Goal: Task Accomplishment & Management: Use online tool/utility

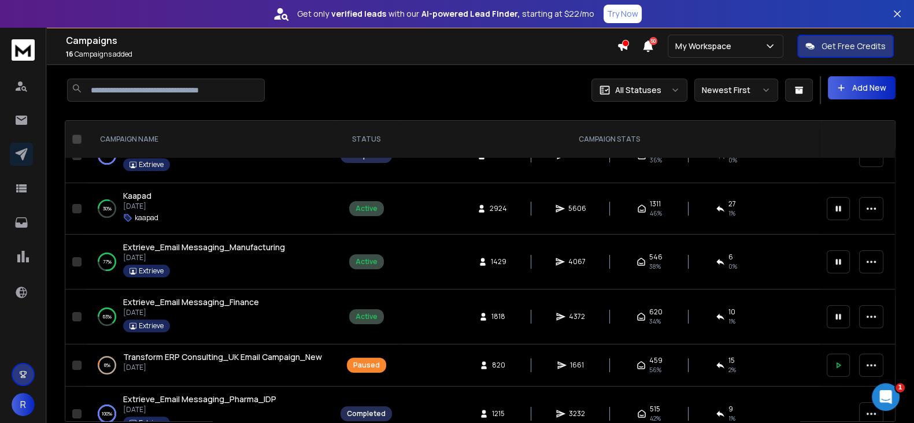
scroll to position [194, 0]
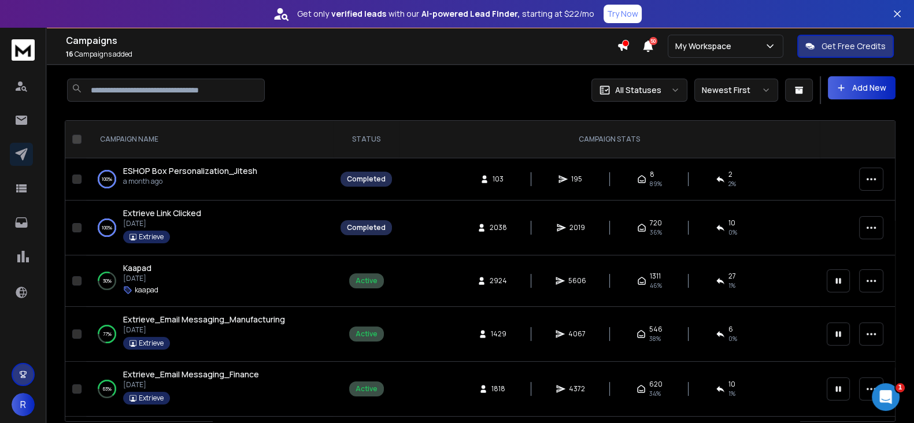
drag, startPoint x: 277, startPoint y: 328, endPoint x: 258, endPoint y: 317, distance: 22.0
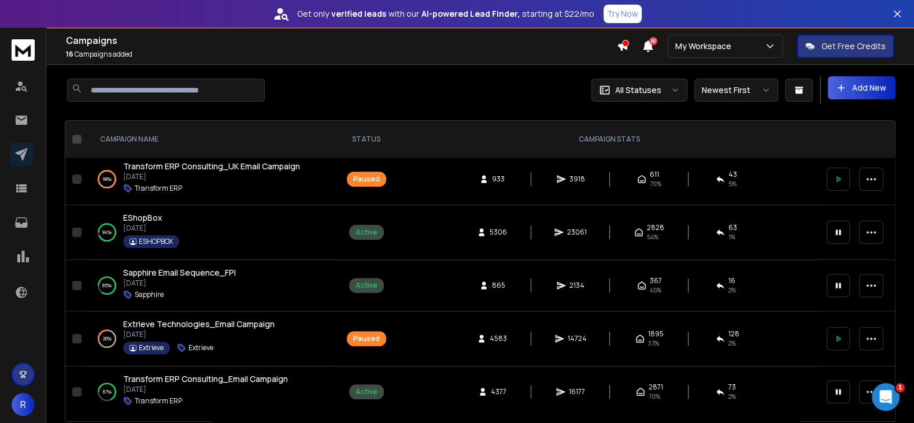
scroll to position [556, 0]
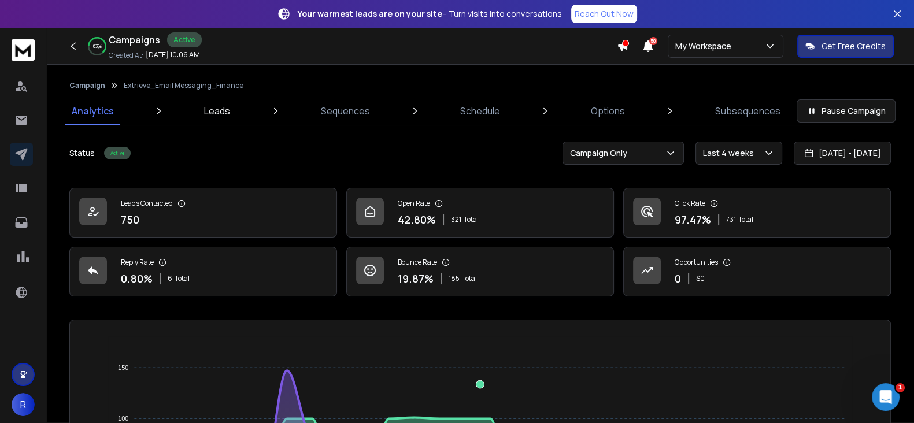
click at [223, 119] on link "Leads" at bounding box center [217, 111] width 40 height 28
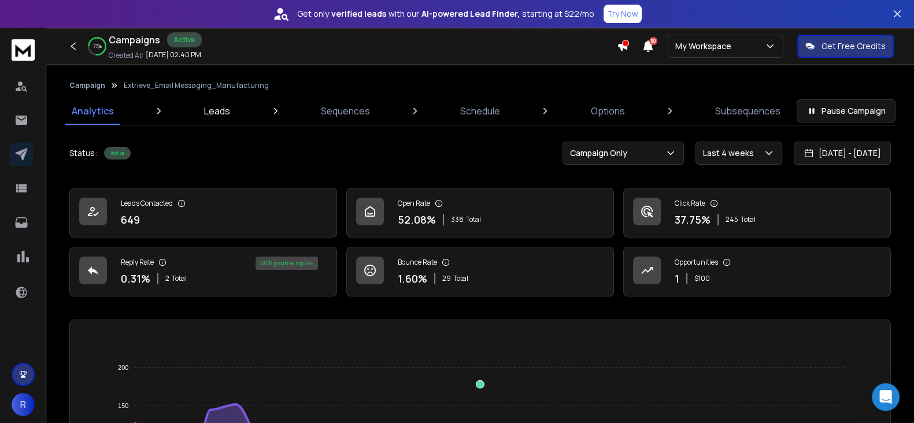
click at [227, 120] on link "Leads" at bounding box center [217, 111] width 40 height 28
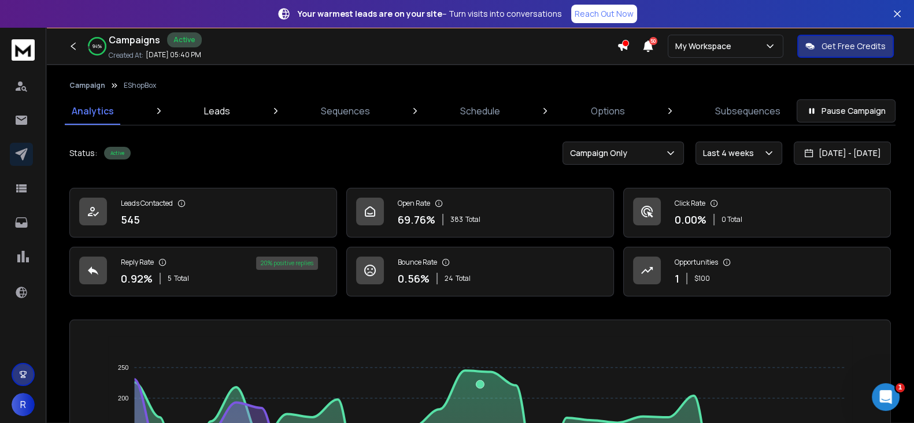
click at [217, 115] on p "Leads" at bounding box center [217, 111] width 26 height 14
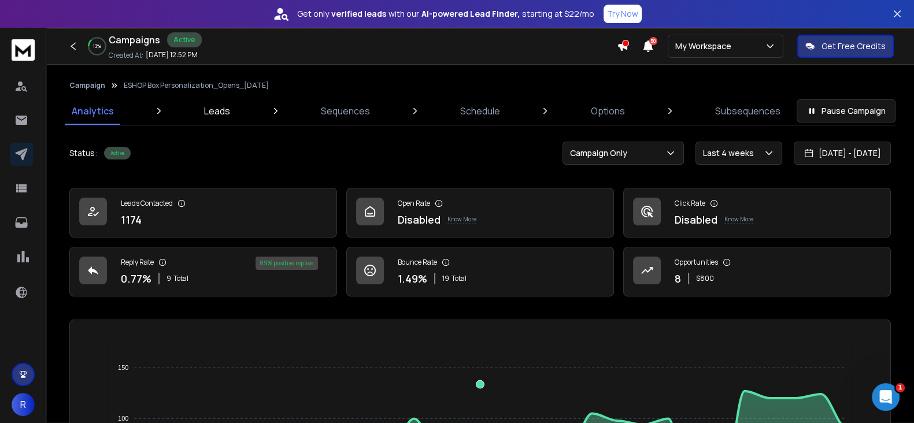
click at [235, 120] on link "Leads" at bounding box center [217, 111] width 40 height 28
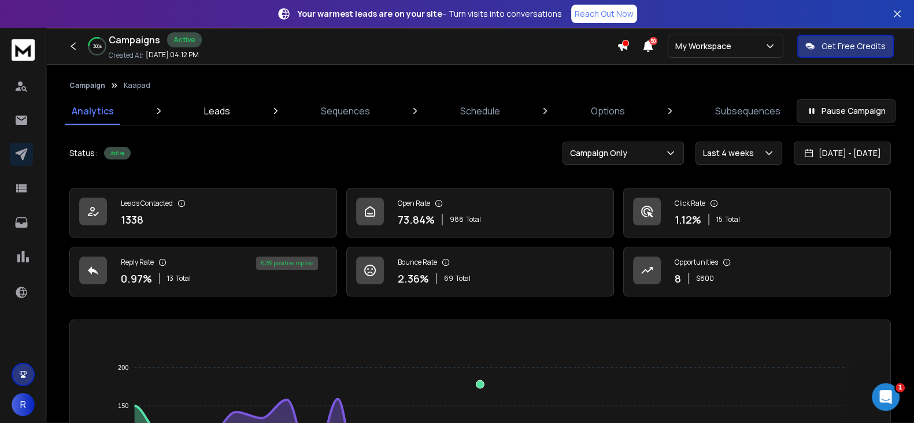
click at [208, 110] on p "Leads" at bounding box center [217, 111] width 26 height 14
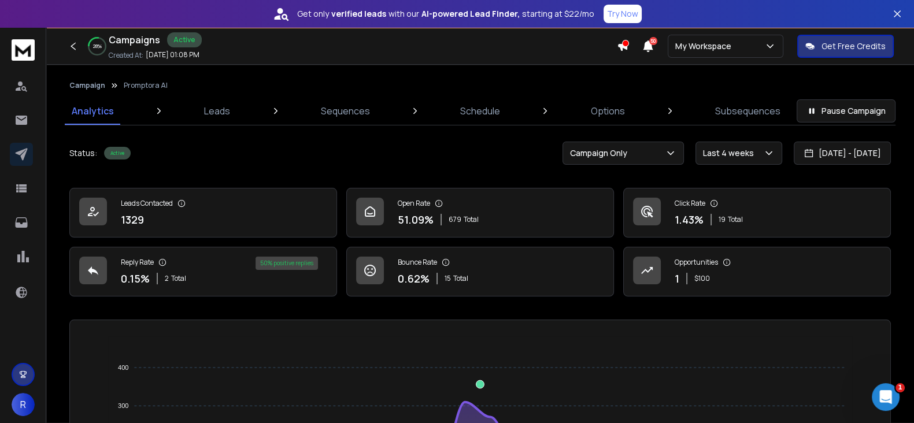
click at [215, 120] on link "Leads" at bounding box center [217, 111] width 40 height 28
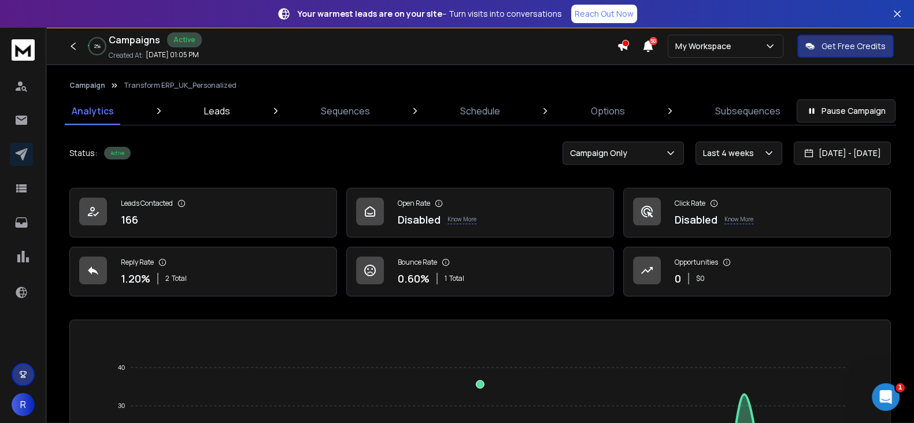
click at [215, 123] on link "Leads" at bounding box center [217, 111] width 40 height 28
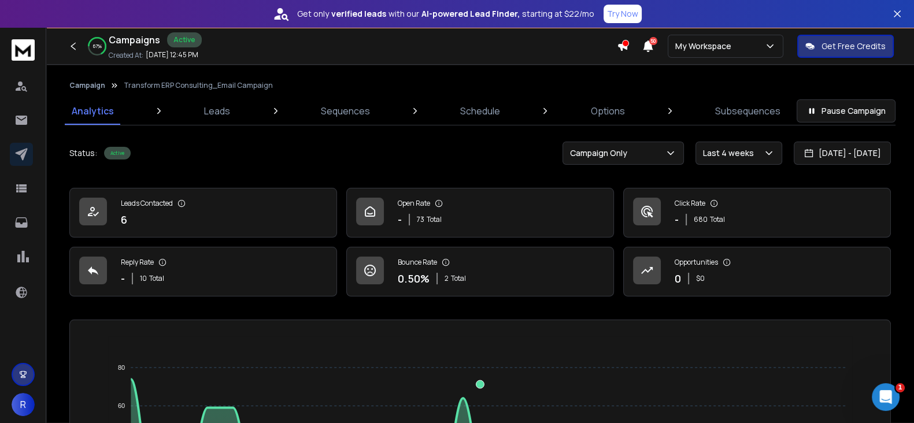
click at [237, 116] on div "Analytics Leads Sequences Schedule Options Subsequences" at bounding box center [426, 111] width 723 height 28
click at [229, 118] on link "Leads" at bounding box center [217, 111] width 40 height 28
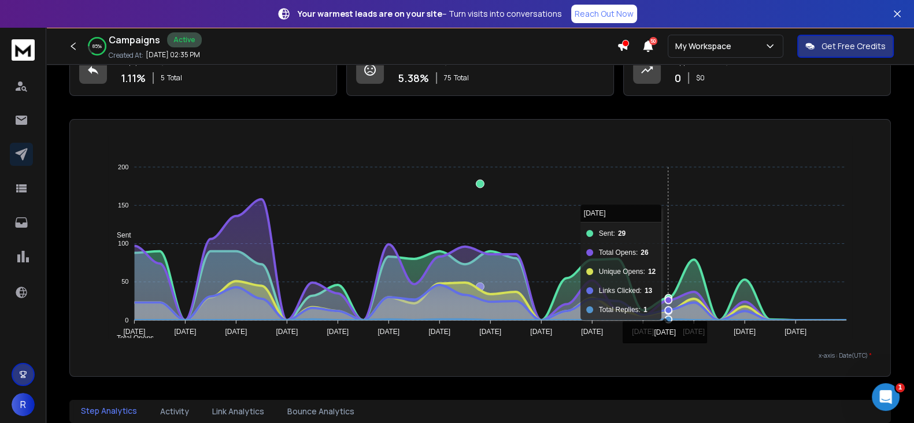
scroll to position [217, 0]
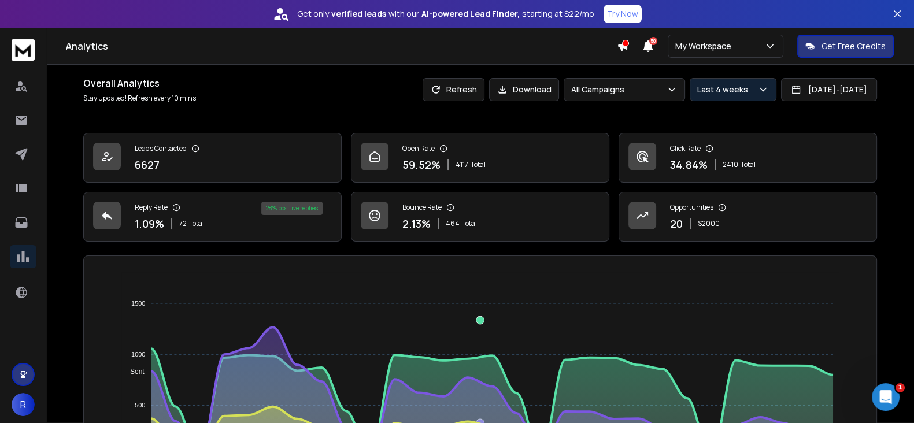
click at [697, 93] on p "Last 4 weeks" at bounding box center [725, 90] width 56 height 12
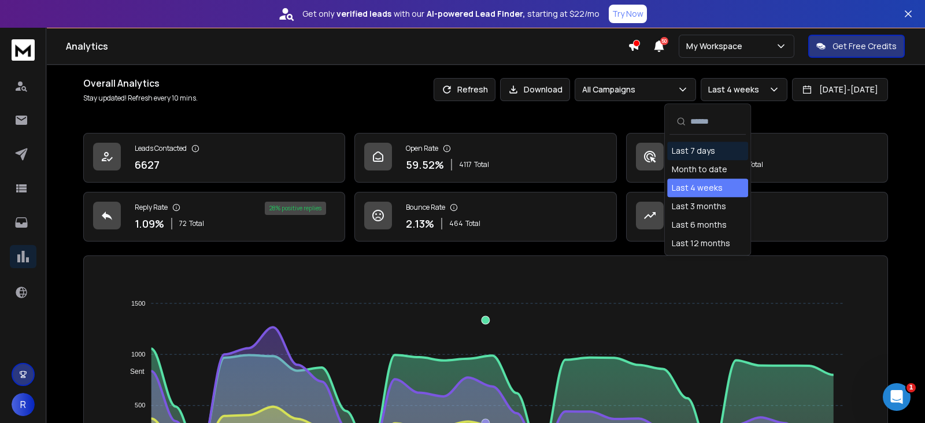
click at [692, 244] on div "Last 12 months" at bounding box center [701, 244] width 58 height 12
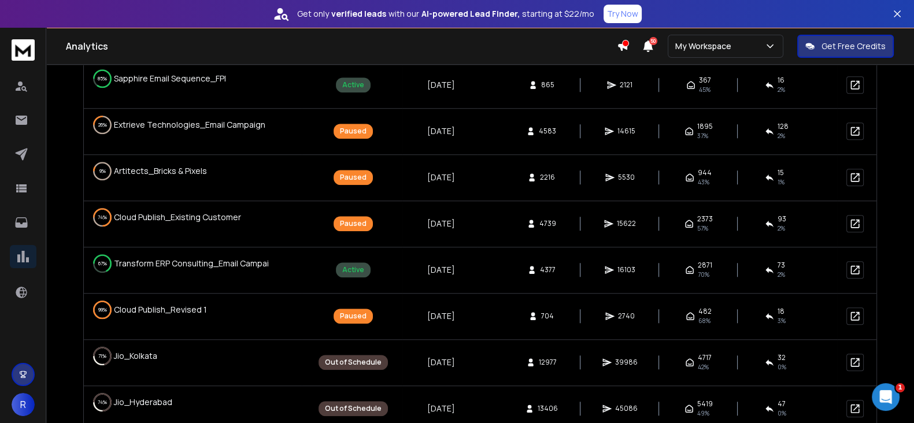
scroll to position [1229, 0]
